Goal: Check status: Check status

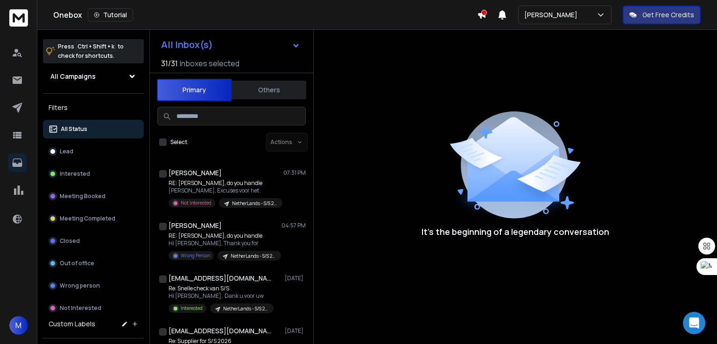
click at [263, 91] on button "Others" at bounding box center [269, 90] width 75 height 21
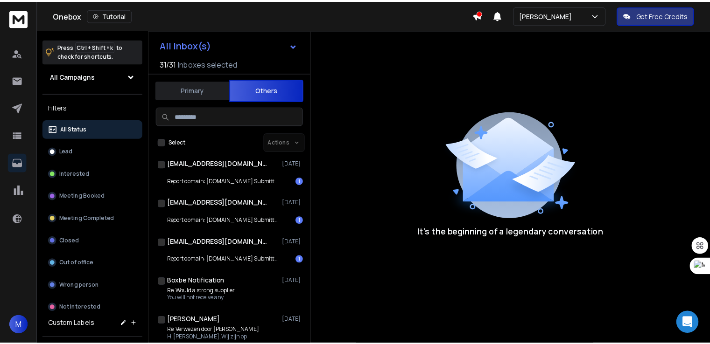
scroll to position [887, 0]
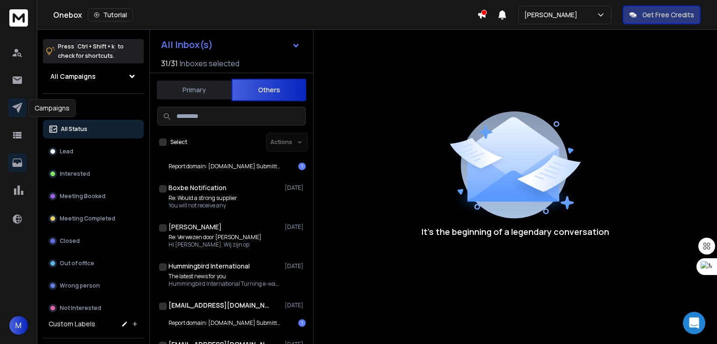
click at [15, 109] on icon at bounding box center [17, 107] width 11 height 11
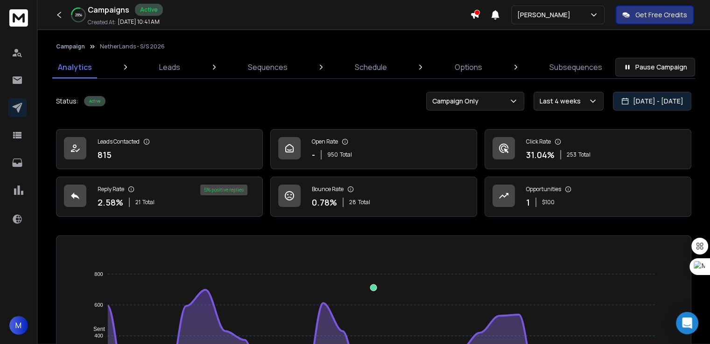
click at [616, 105] on button "[DATE] - [DATE]" at bounding box center [652, 101] width 78 height 19
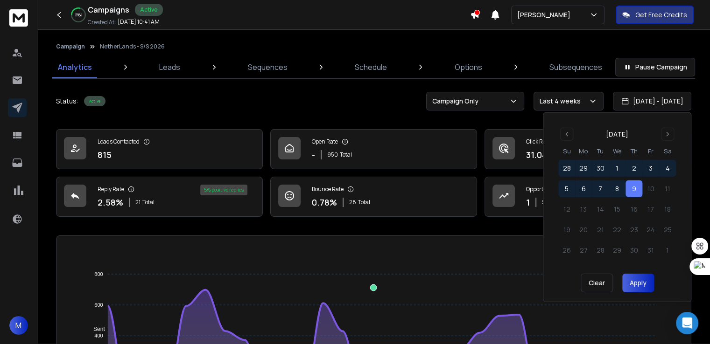
click at [629, 188] on button "9" at bounding box center [633, 189] width 17 height 17
click at [635, 284] on button "Apply" at bounding box center [638, 283] width 32 height 19
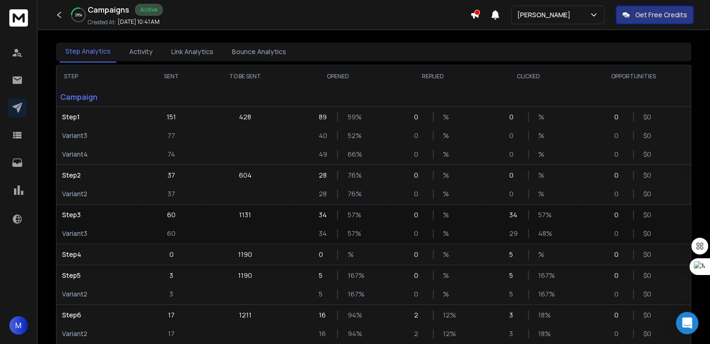
scroll to position [436, 0]
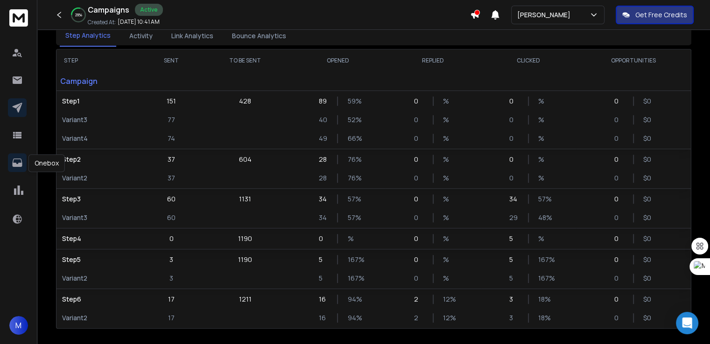
click at [15, 162] on icon at bounding box center [17, 162] width 11 height 11
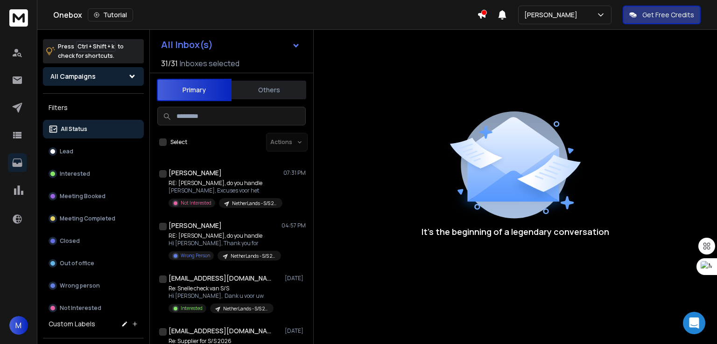
click at [94, 78] on h1 "All Campaigns" at bounding box center [72, 76] width 45 height 9
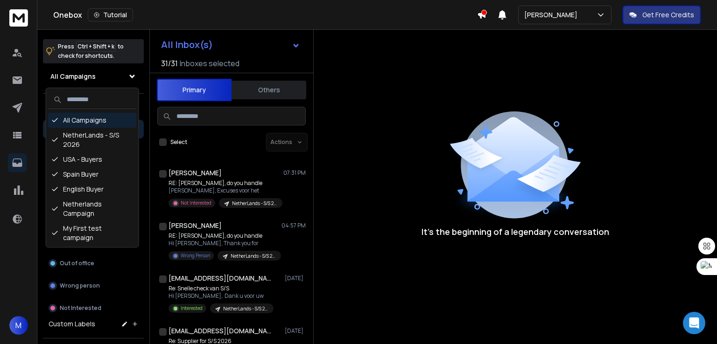
click at [82, 119] on div "All Campaigns" at bounding box center [92, 120] width 89 height 15
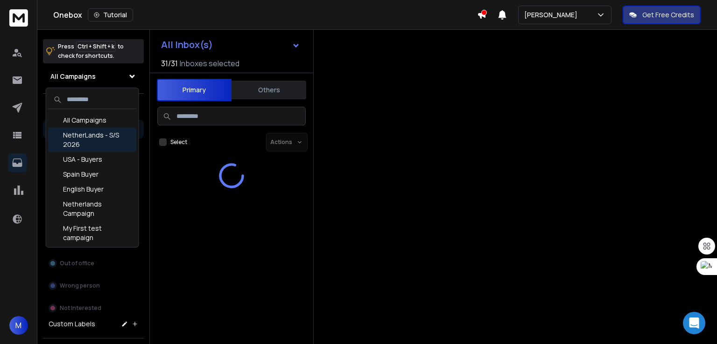
click at [80, 136] on div "NetherLands - S/S 2026" at bounding box center [92, 140] width 89 height 24
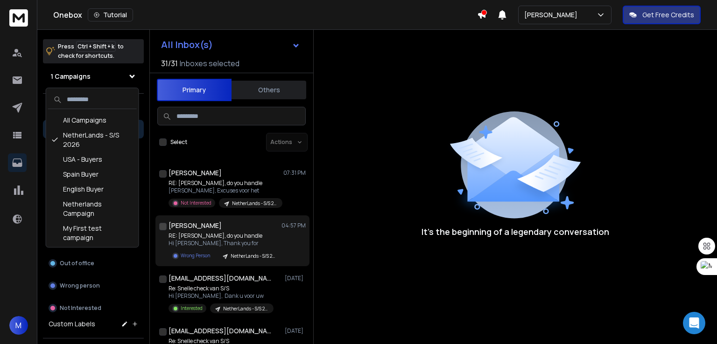
click at [207, 239] on p "RE: [PERSON_NAME], do you handle" at bounding box center [224, 235] width 112 height 7
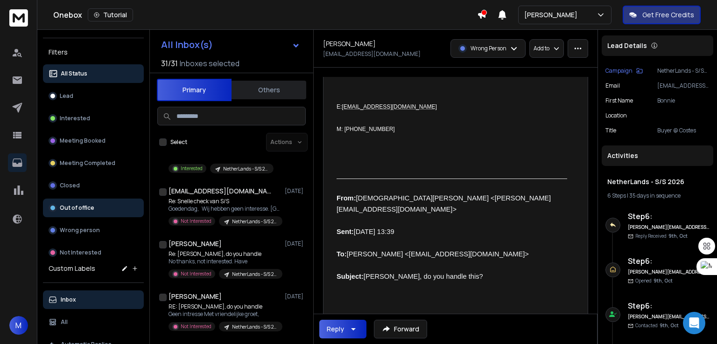
scroll to position [52, 0]
